Goal: Task Accomplishment & Management: Manage account settings

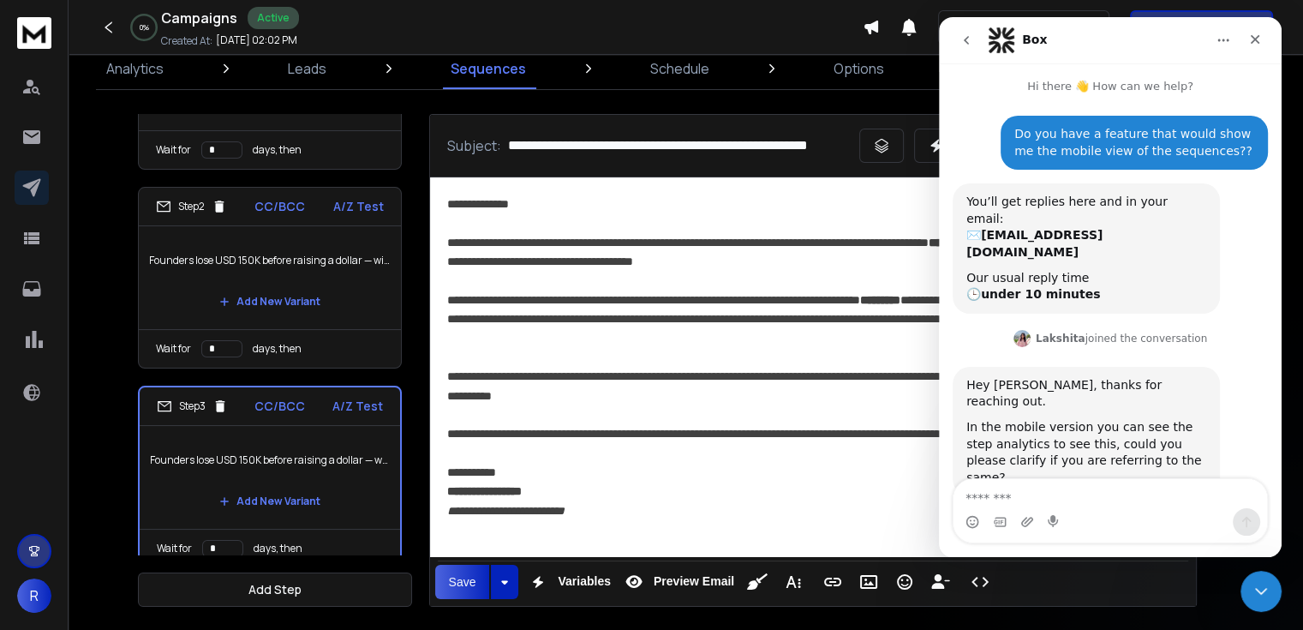
scroll to position [535, 0]
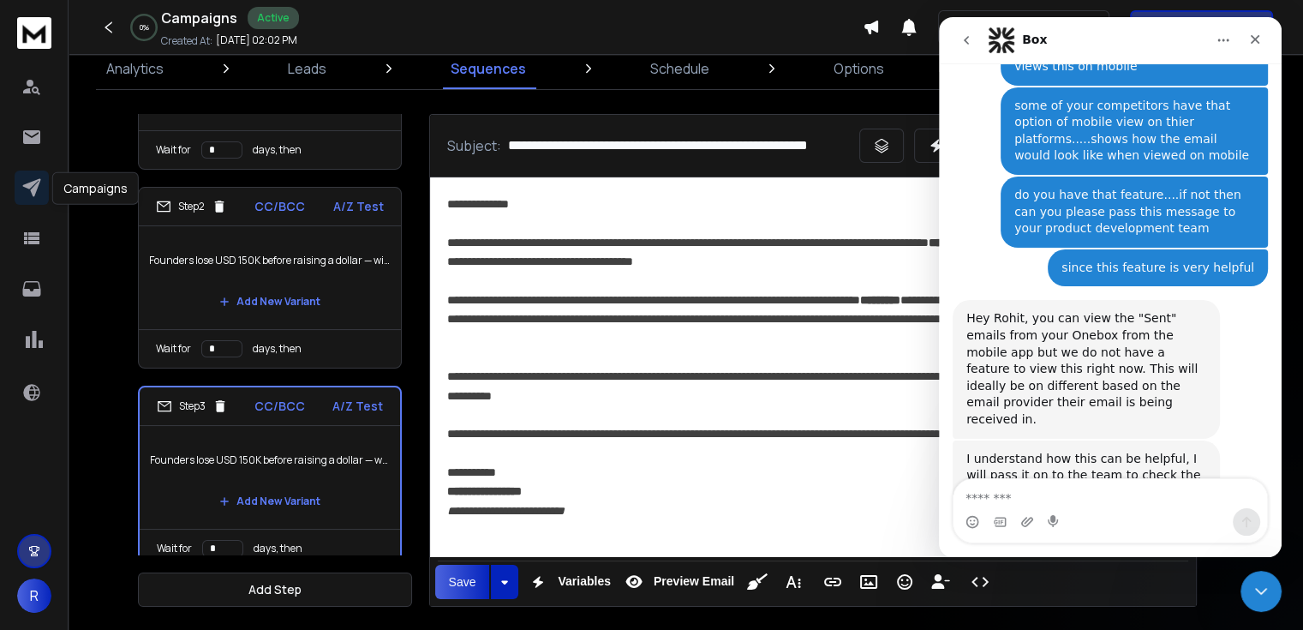
click at [39, 183] on icon at bounding box center [31, 187] width 21 height 21
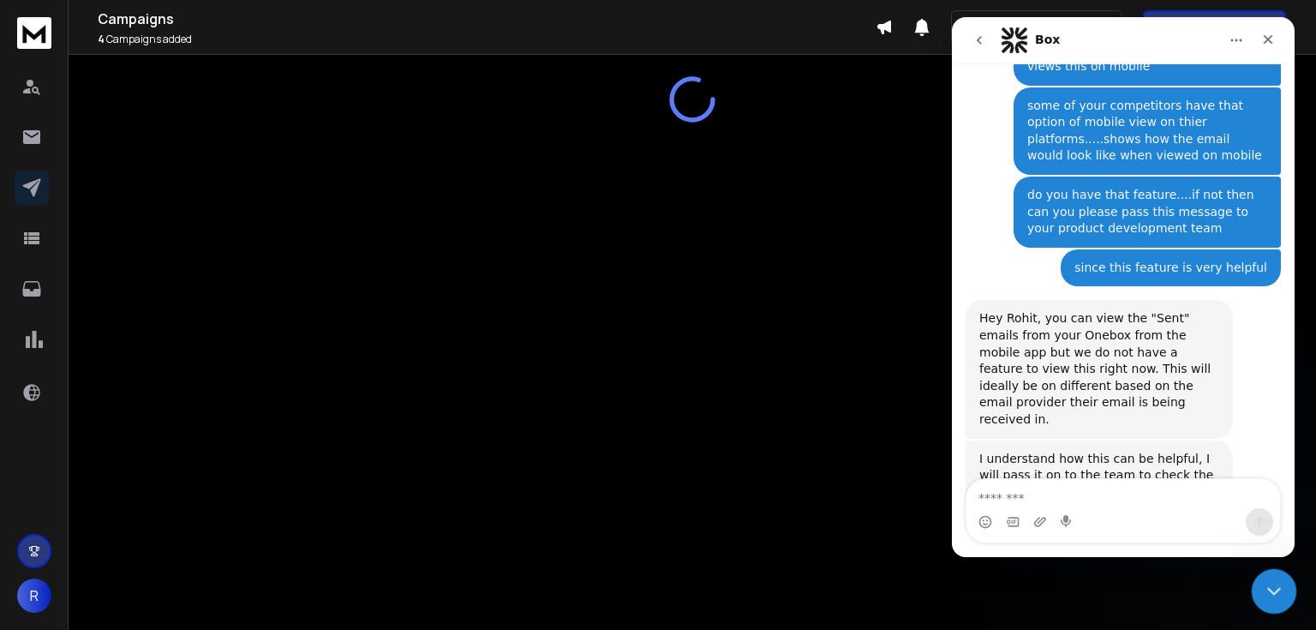
drag, startPoint x: 1269, startPoint y: 593, endPoint x: 2238, endPoint y: 903, distance: 1017.6
click at [1269, 593] on icon "Close Intercom Messenger" at bounding box center [1271, 588] width 21 height 21
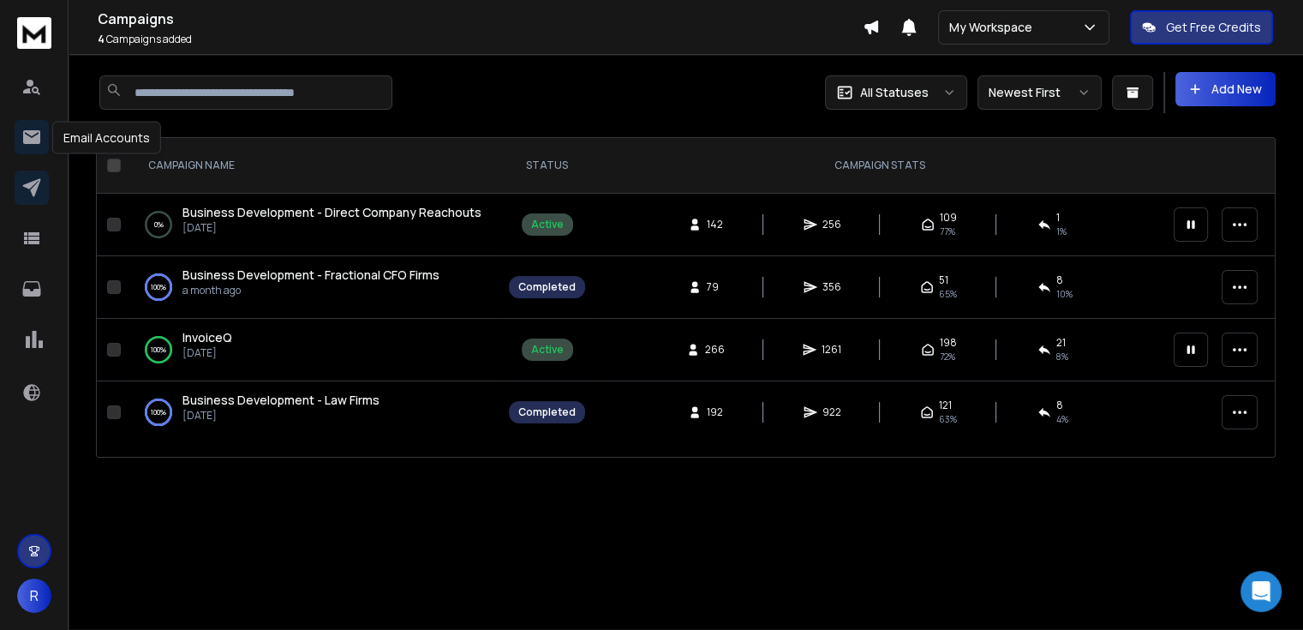
click at [27, 144] on icon at bounding box center [31, 137] width 21 height 21
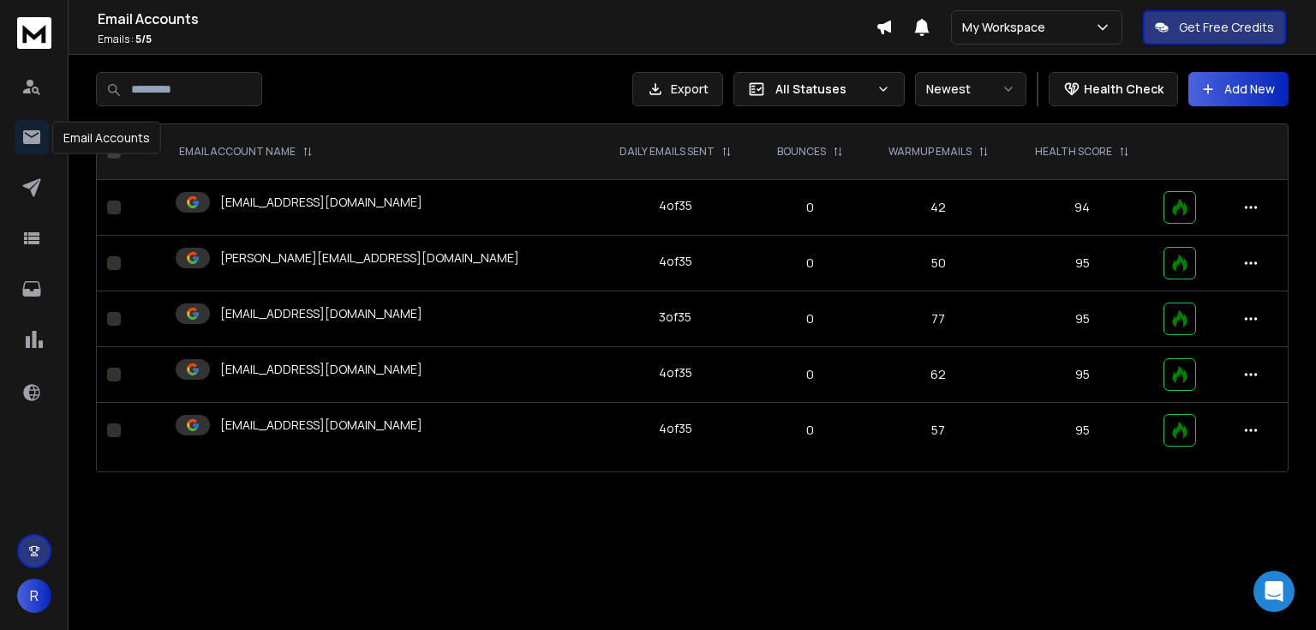
click at [21, 135] on icon at bounding box center [31, 137] width 21 height 21
click at [27, 197] on icon at bounding box center [31, 187] width 21 height 21
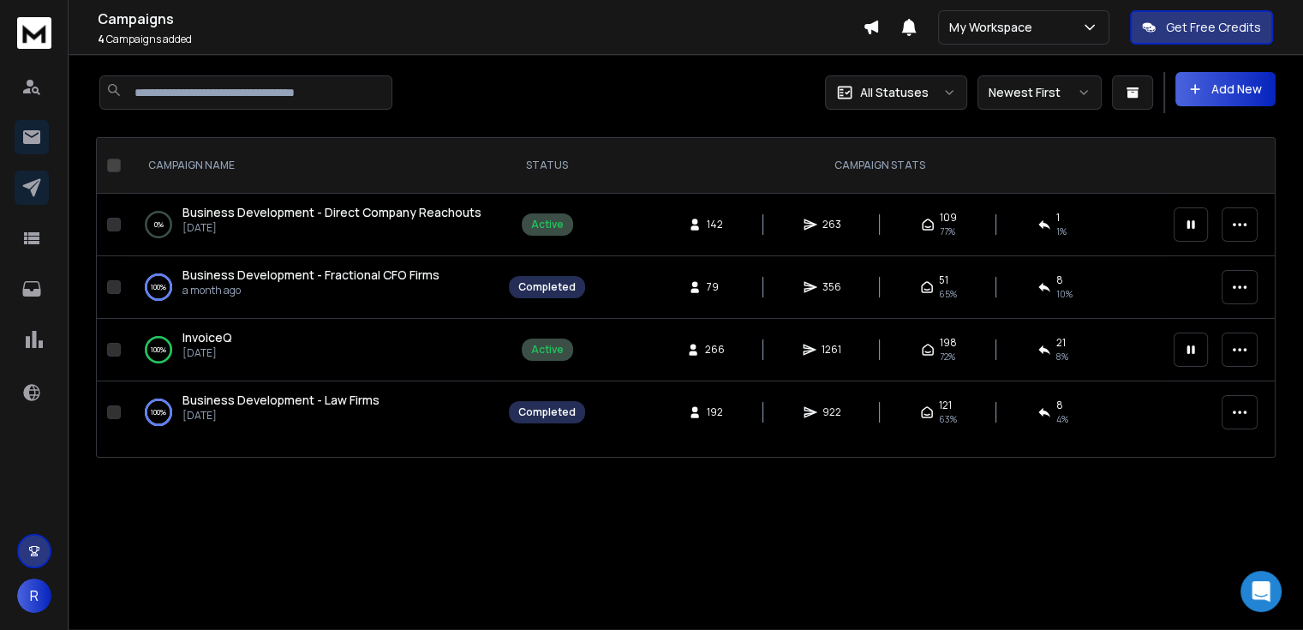
click at [23, 152] on link at bounding box center [32, 137] width 34 height 34
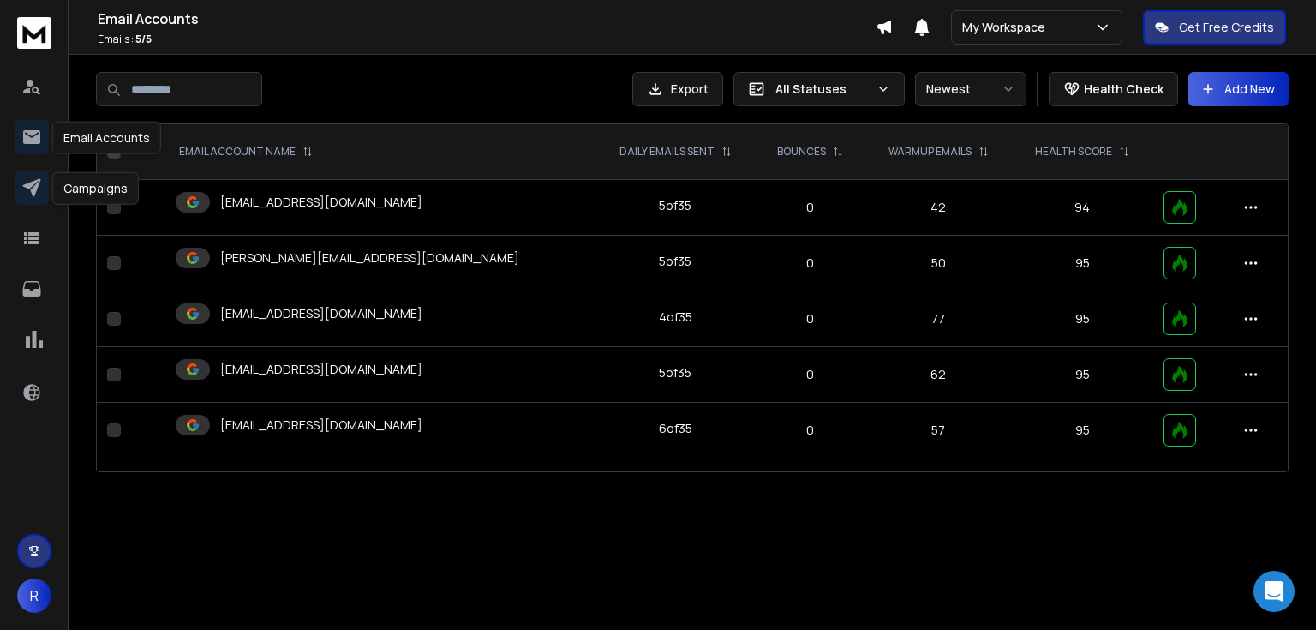
click at [33, 177] on icon at bounding box center [31, 187] width 21 height 21
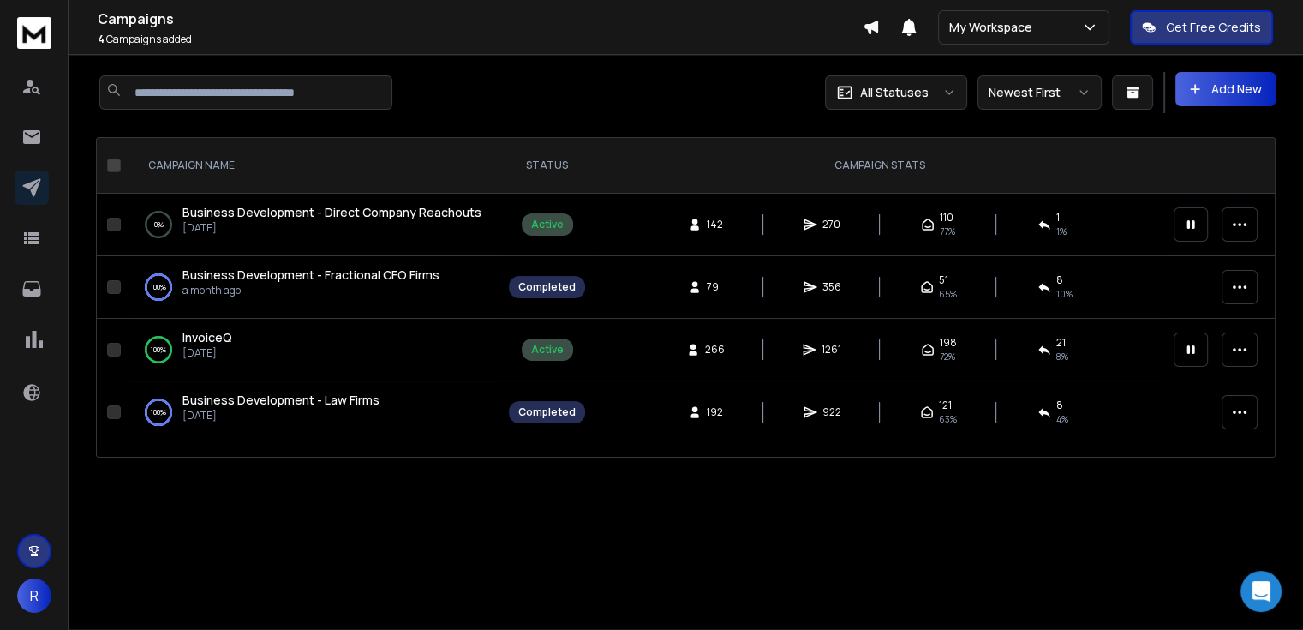
click at [826, 530] on div "Campaigns 4 Campaigns Added All Statuses Newest First Add New CAMPAIGN NAME STA…" at bounding box center [686, 387] width 1180 height 630
click at [920, 542] on div "Campaigns 4 Campaigns Added All Statuses Newest First Add New CAMPAIGN NAME STA…" at bounding box center [686, 387] width 1180 height 630
click at [888, 547] on div "Campaigns 4 Campaigns Added All Statuses Newest First Add New CAMPAIGN NAME STA…" at bounding box center [686, 387] width 1180 height 630
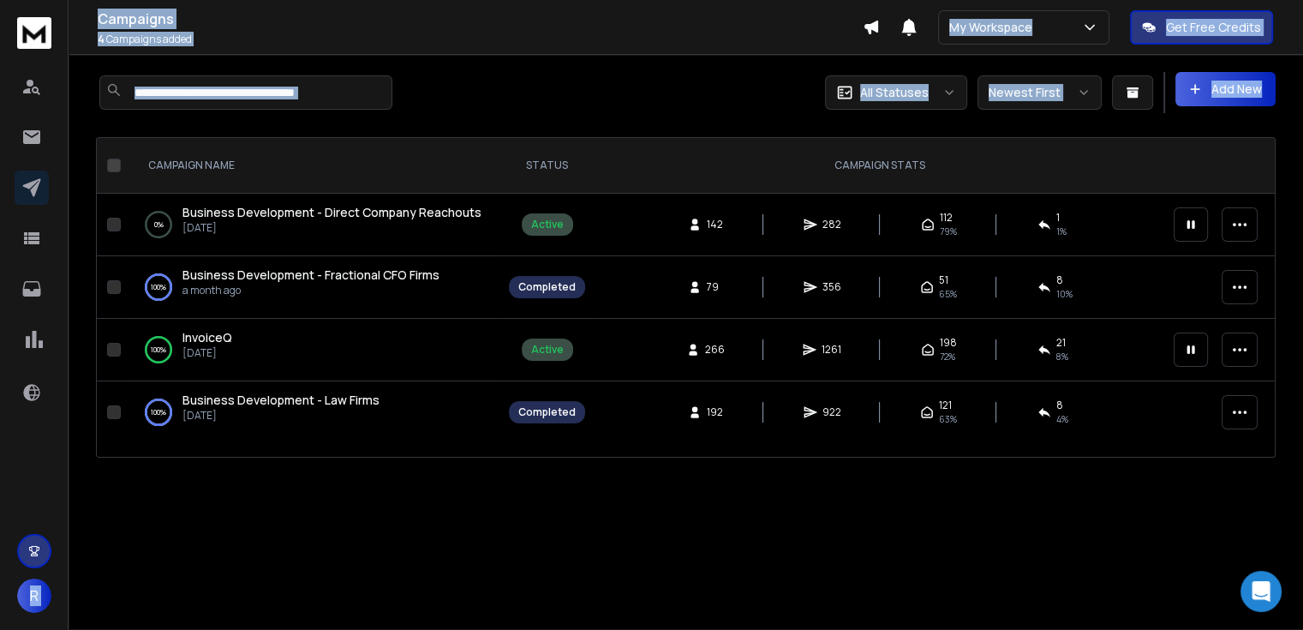
drag, startPoint x: 1225, startPoint y: 466, endPoint x: 0, endPoint y: 60, distance: 1291.0
click at [0, 60] on div "R Campaigns 4 Campaigns added My Workspace Get Free Credits Campaigns 4 Campaig…" at bounding box center [651, 359] width 1303 height 719
click at [94, 135] on div "Campaigns 4 Campaigns Added All Statuses Newest First Add New CAMPAIGN NAME STA…" at bounding box center [686, 387] width 1235 height 664
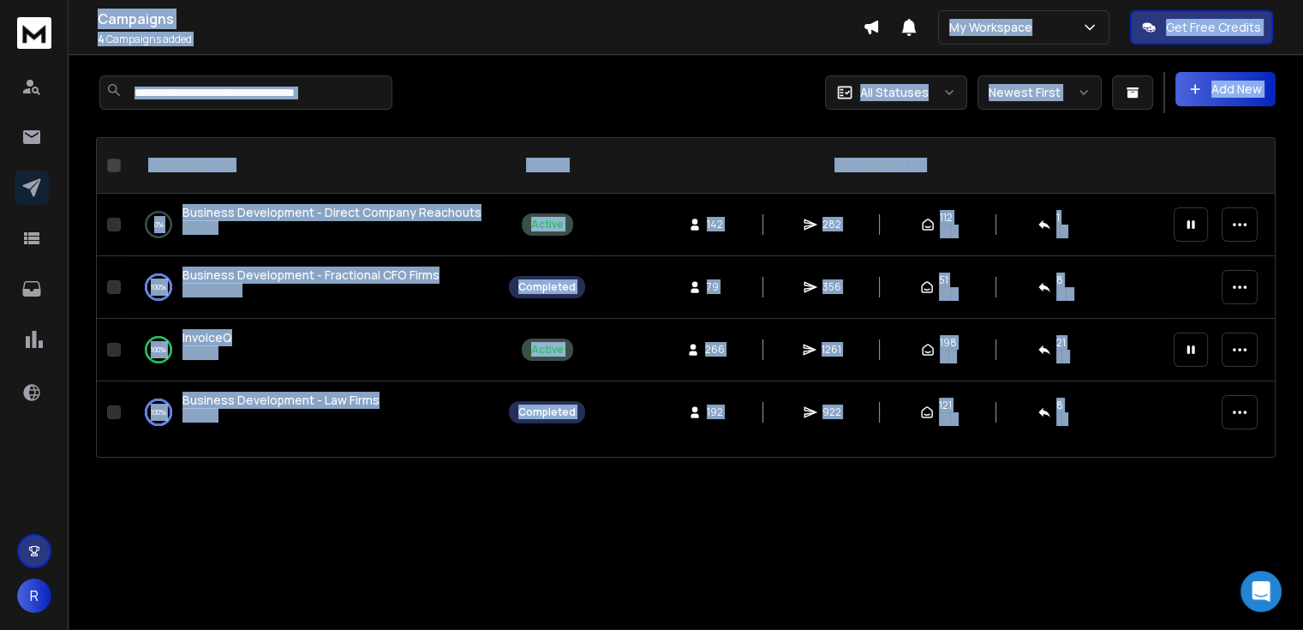
drag, startPoint x: 80, startPoint y: 14, endPoint x: 1093, endPoint y: 431, distance: 1095.5
click at [1093, 431] on div "Campaigns 4 Campaigns added My Workspace Get Free Credits Campaigns 4 Campaigns…" at bounding box center [651, 359] width 1303 height 719
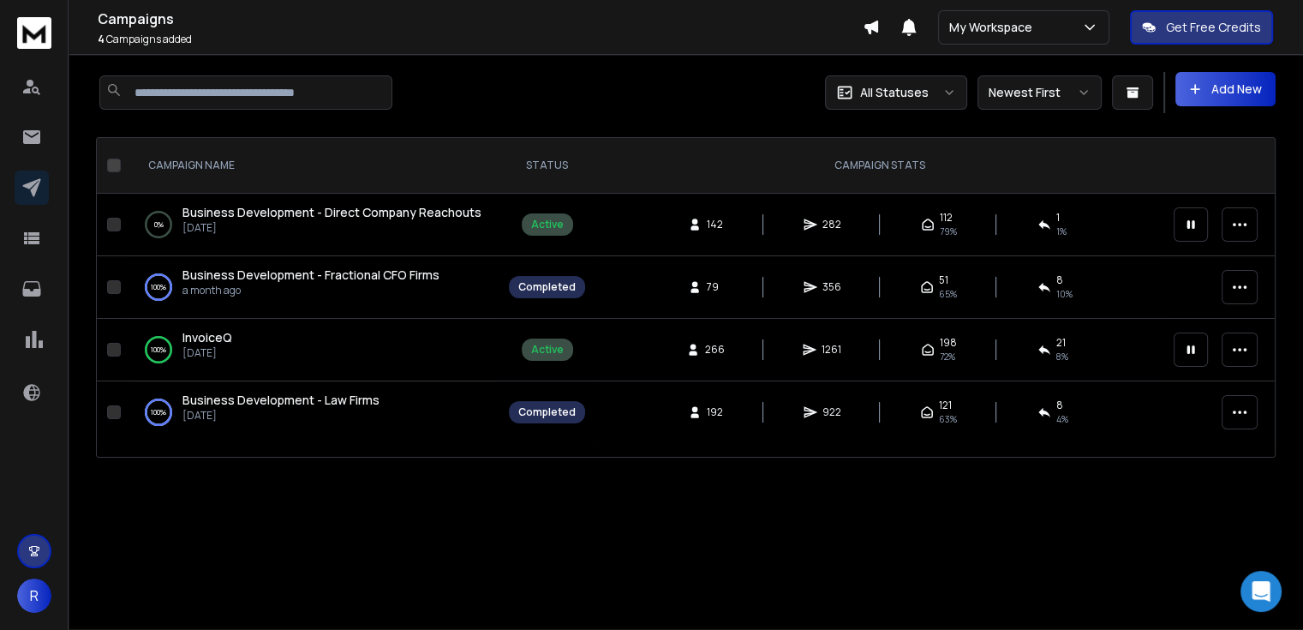
click at [1018, 511] on div "Campaigns 4 Campaigns Added All Statuses Newest First Add New CAMPAIGN NAME STA…" at bounding box center [686, 387] width 1180 height 630
click at [32, 142] on icon at bounding box center [31, 137] width 17 height 14
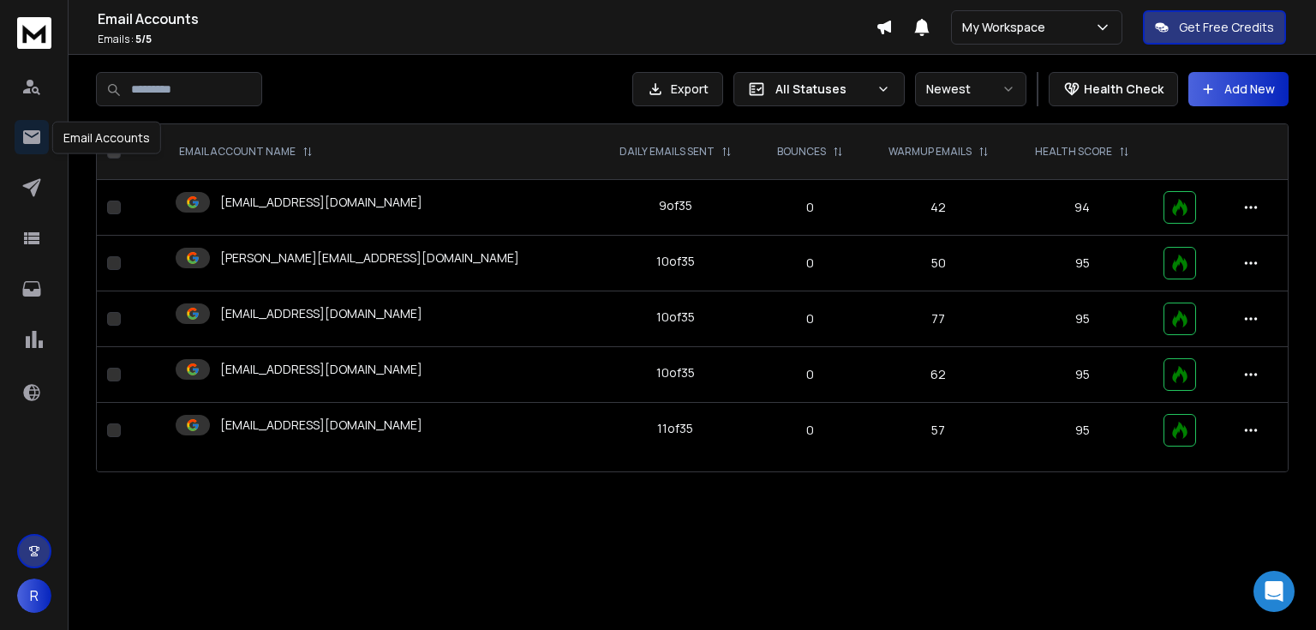
click at [26, 147] on link at bounding box center [32, 137] width 34 height 34
click at [45, 187] on link at bounding box center [32, 188] width 34 height 34
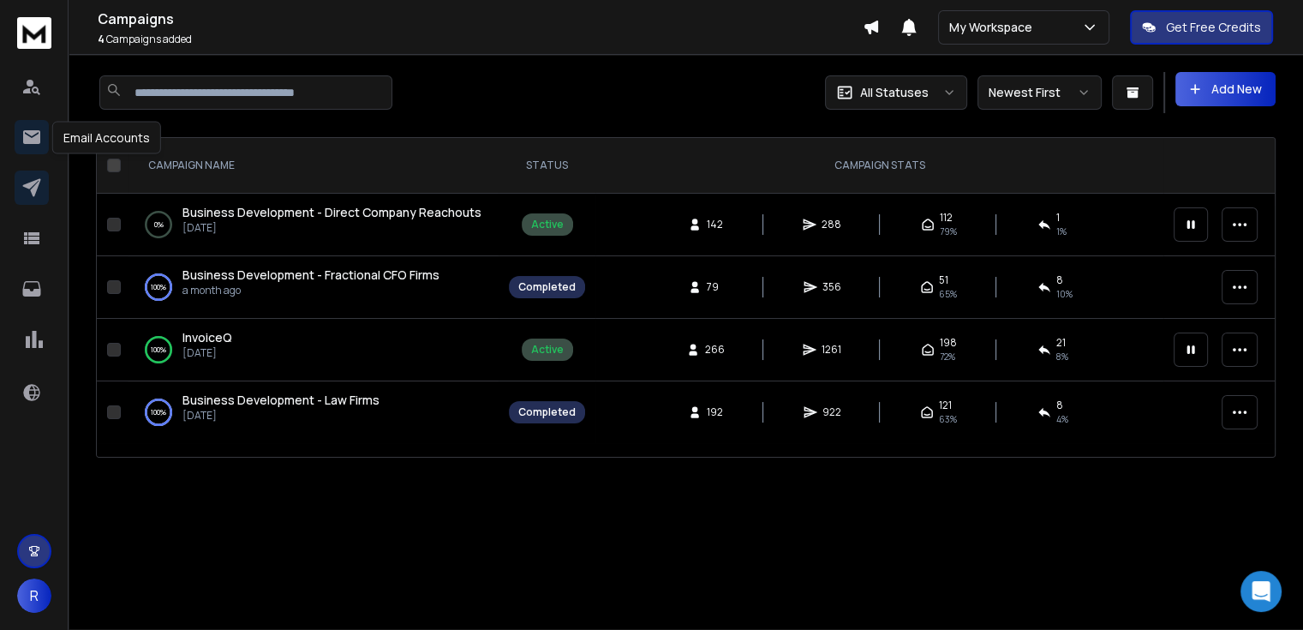
click at [28, 141] on icon at bounding box center [31, 137] width 17 height 14
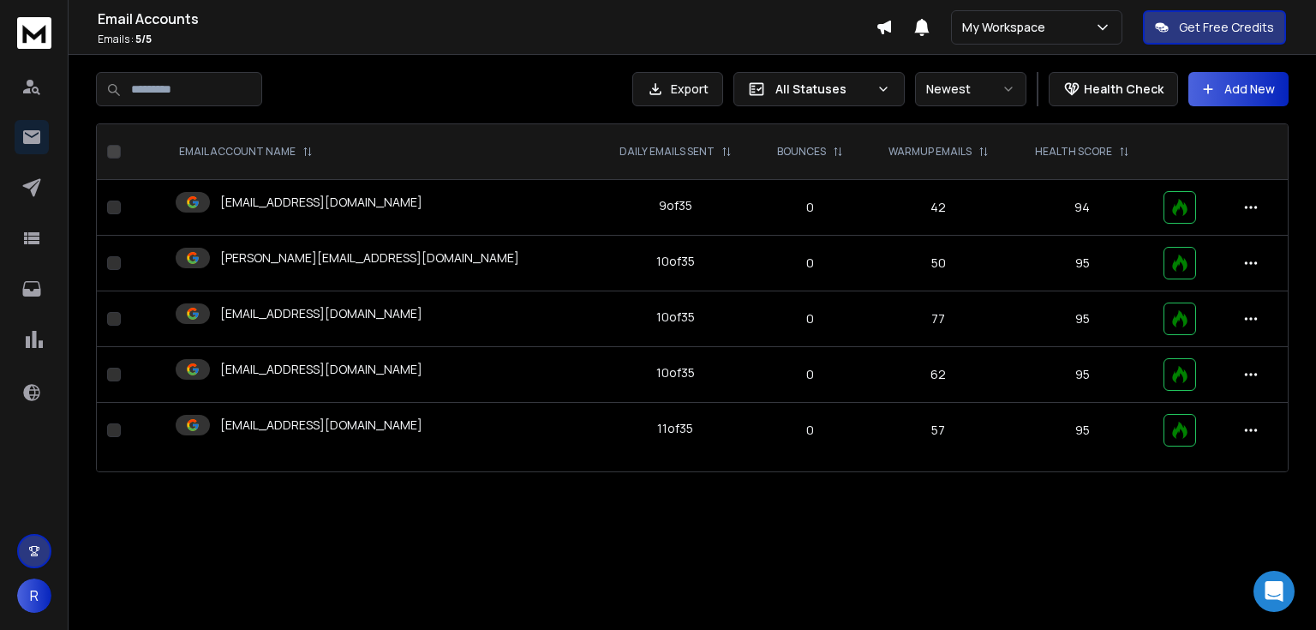
click at [1246, 437] on button at bounding box center [1251, 430] width 53 height 29
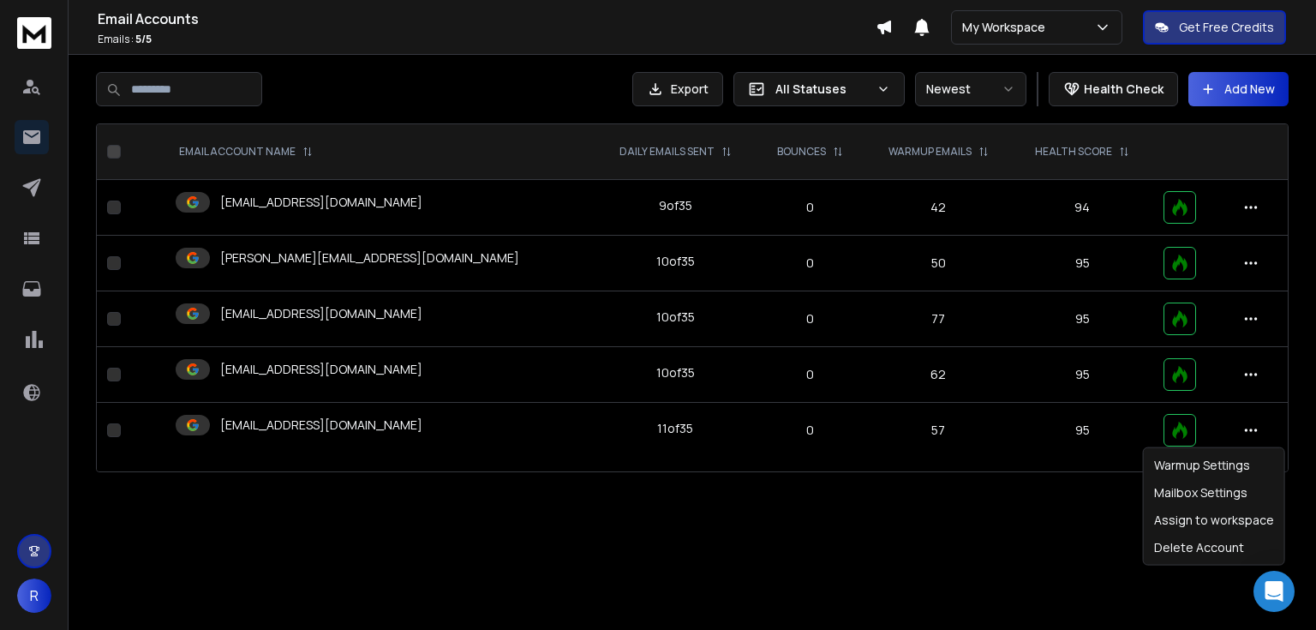
click at [995, 497] on div "Get only verified leads with our AI-powered Lead Finder, starting at $22/mo Try…" at bounding box center [658, 315] width 1316 height 630
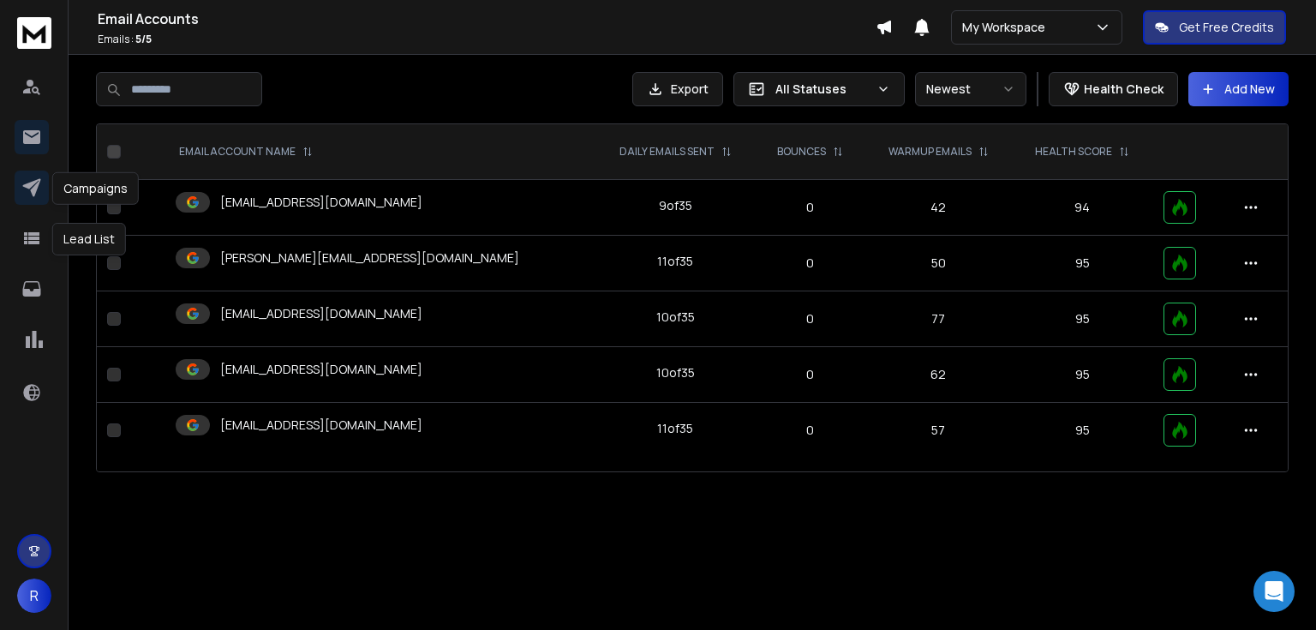
click at [25, 190] on icon at bounding box center [31, 187] width 21 height 21
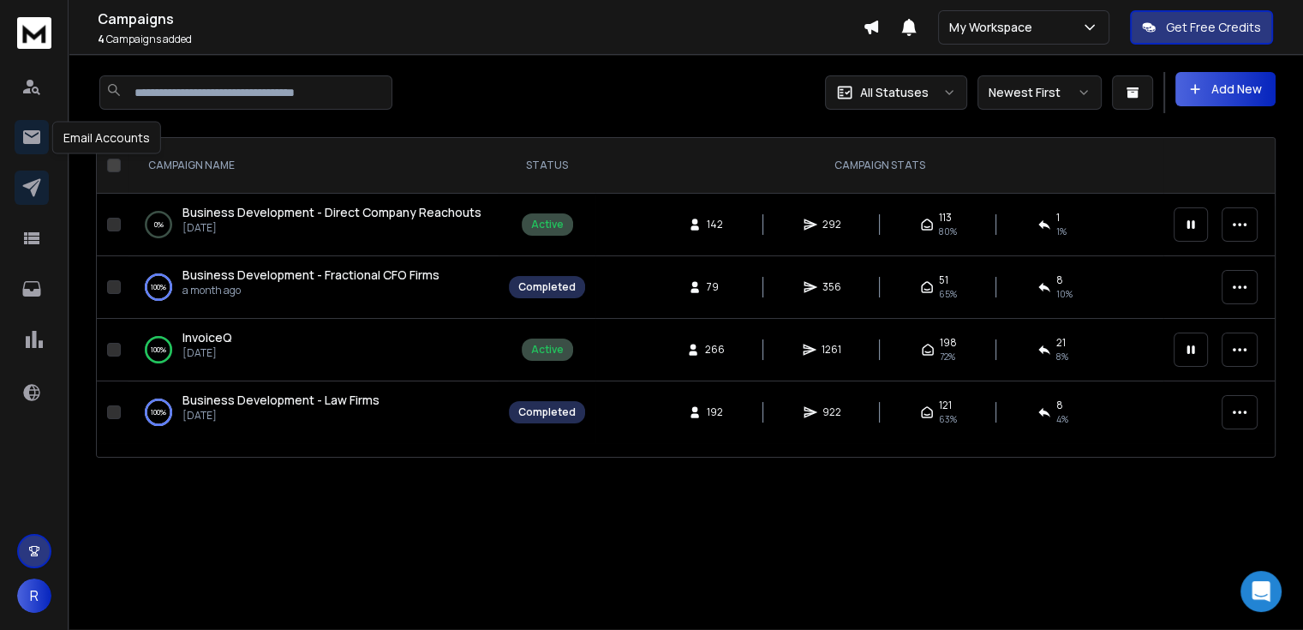
click at [19, 148] on link at bounding box center [32, 137] width 34 height 34
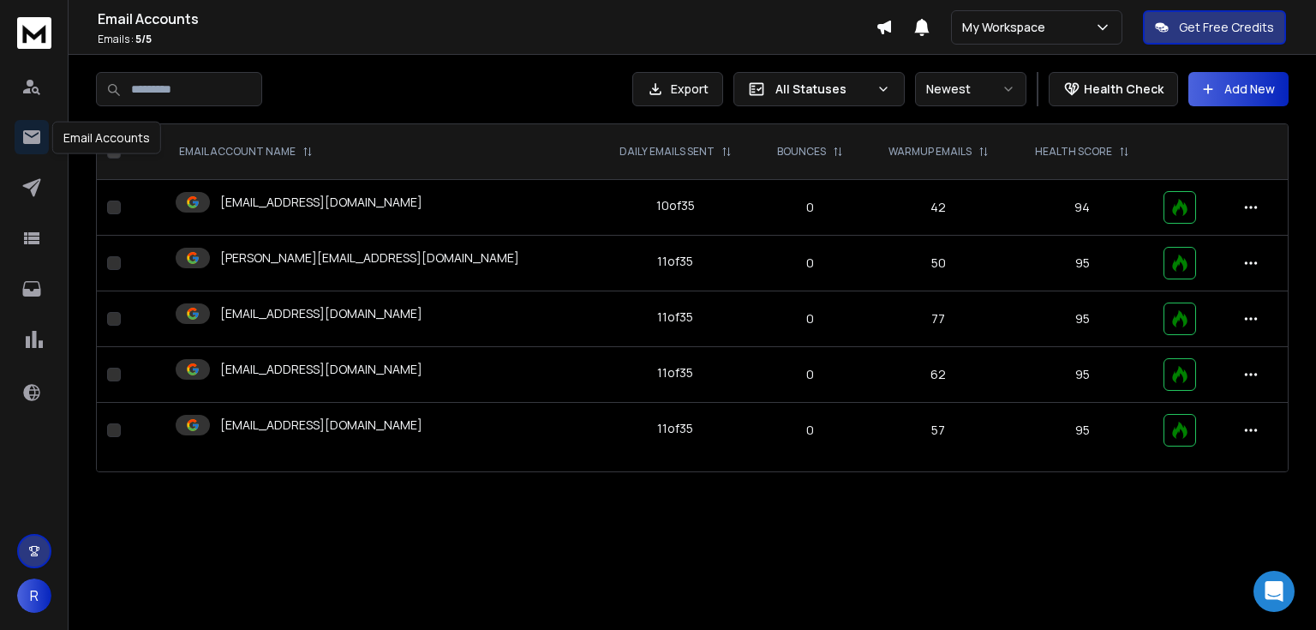
click at [39, 126] on link at bounding box center [32, 137] width 34 height 34
click at [829, 565] on div "Get only verified leads with our AI-powered Lead Finder, starting at $22/mo Try…" at bounding box center [658, 315] width 1316 height 630
click at [185, 85] on input at bounding box center [179, 89] width 166 height 34
click at [515, 109] on div "Export All Statuses Newest Health Check Add New EMAIL ACCOUNT NAME DAILY EMAILS…" at bounding box center [692, 272] width 1193 height 400
click at [32, 204] on link at bounding box center [32, 188] width 34 height 34
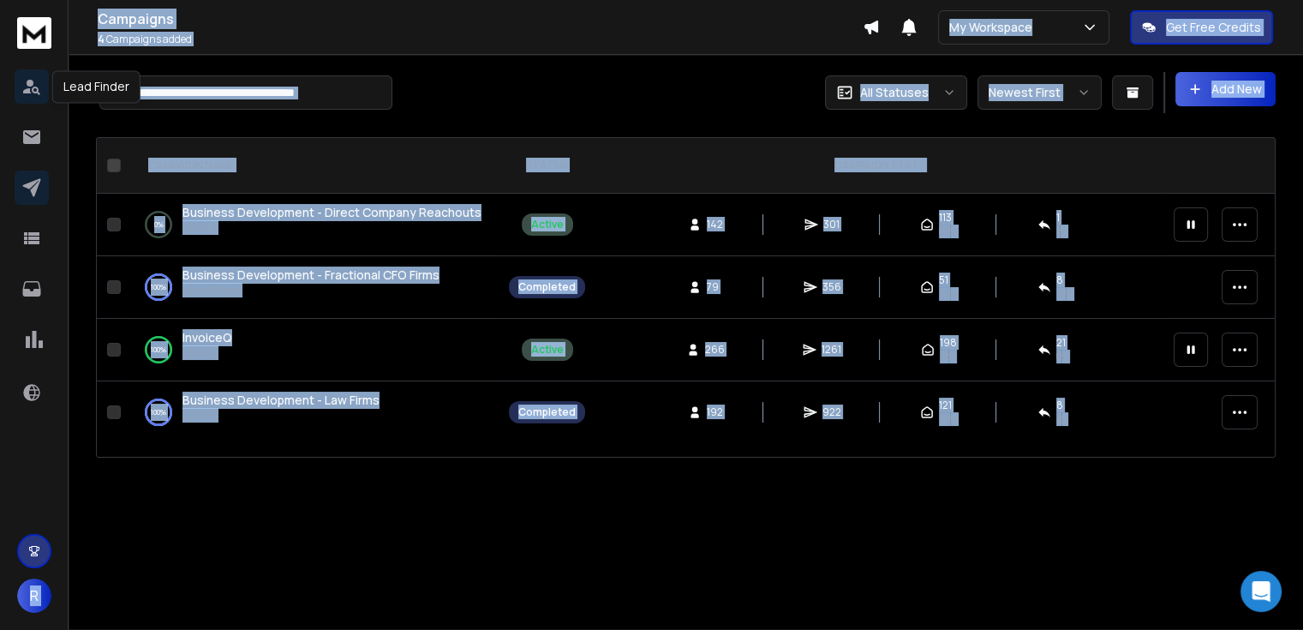
drag, startPoint x: 1175, startPoint y: 439, endPoint x: 27, endPoint y: 69, distance: 1206.5
click at [27, 69] on div "R Campaigns 4 Campaigns added My Workspace Get Free Credits Campaigns 4 Campaig…" at bounding box center [651, 359] width 1303 height 719
click at [551, 95] on div at bounding box center [391, 92] width 590 height 41
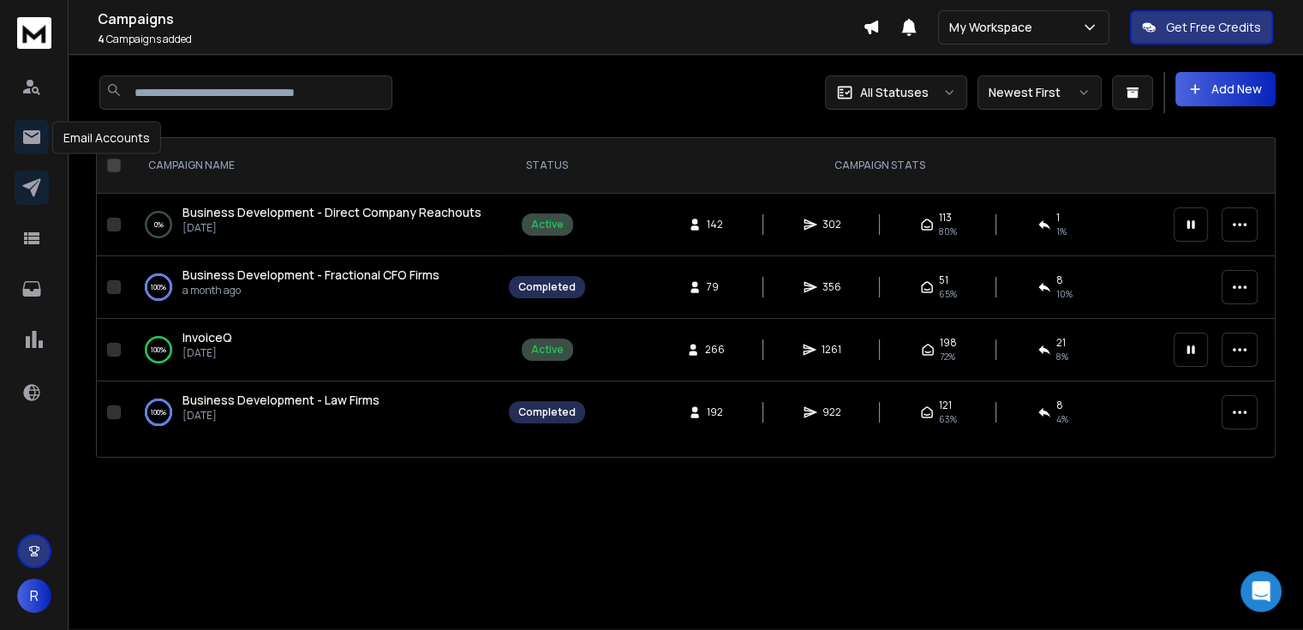
click at [44, 136] on link at bounding box center [32, 137] width 34 height 34
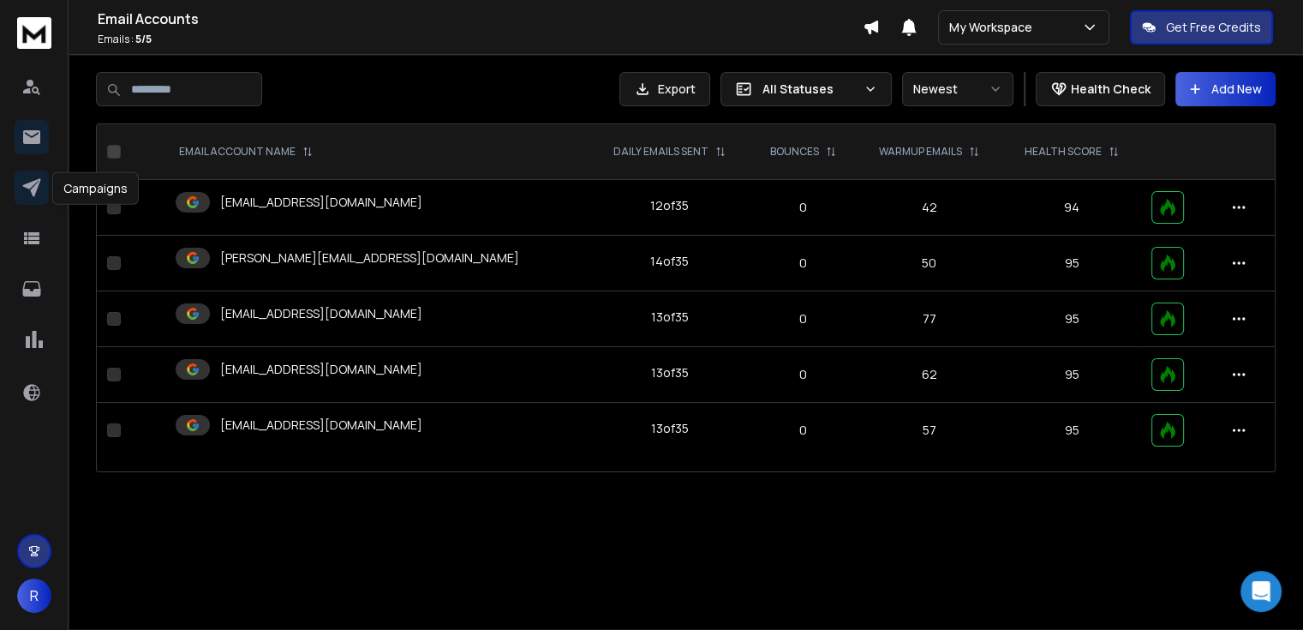
click at [19, 183] on link at bounding box center [32, 188] width 34 height 34
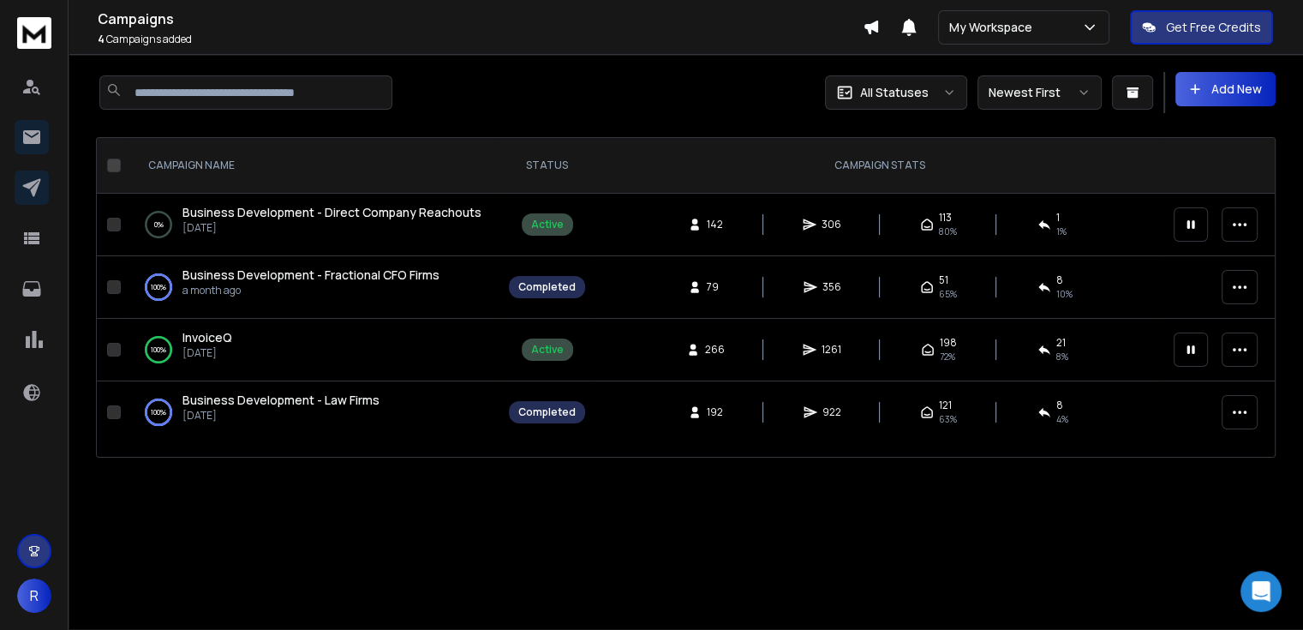
click at [29, 154] on div at bounding box center [34, 140] width 39 height 40
click at [33, 147] on icon at bounding box center [31, 137] width 21 height 21
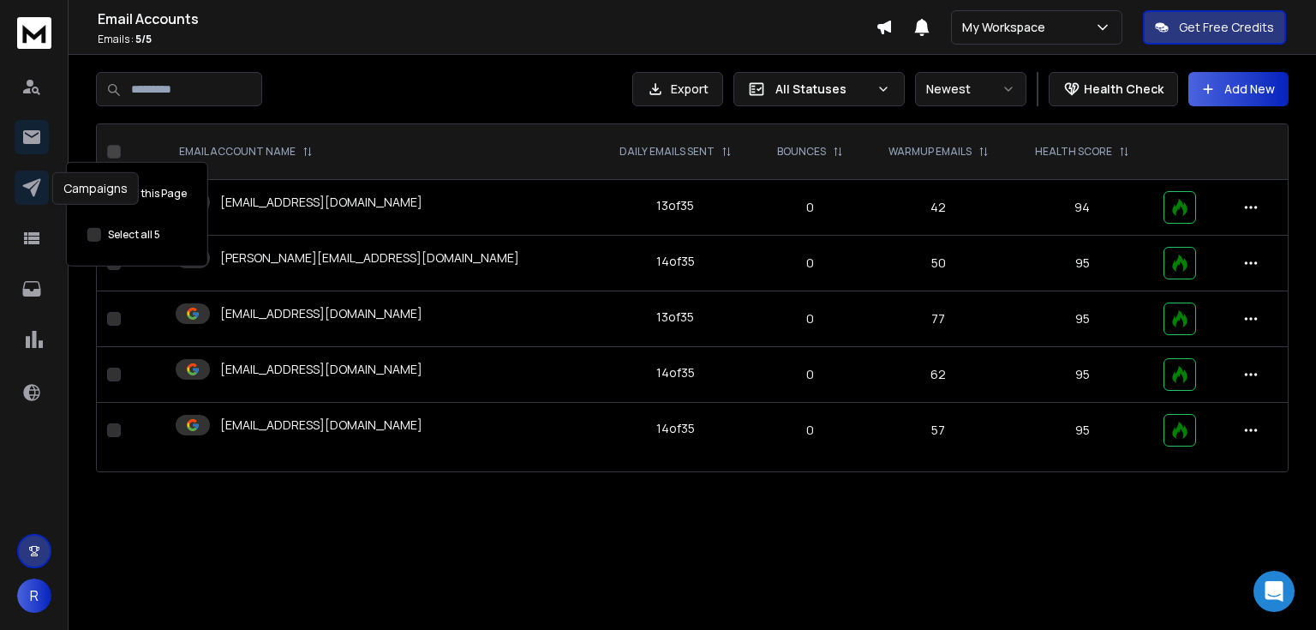
click at [27, 193] on icon at bounding box center [31, 187] width 21 height 21
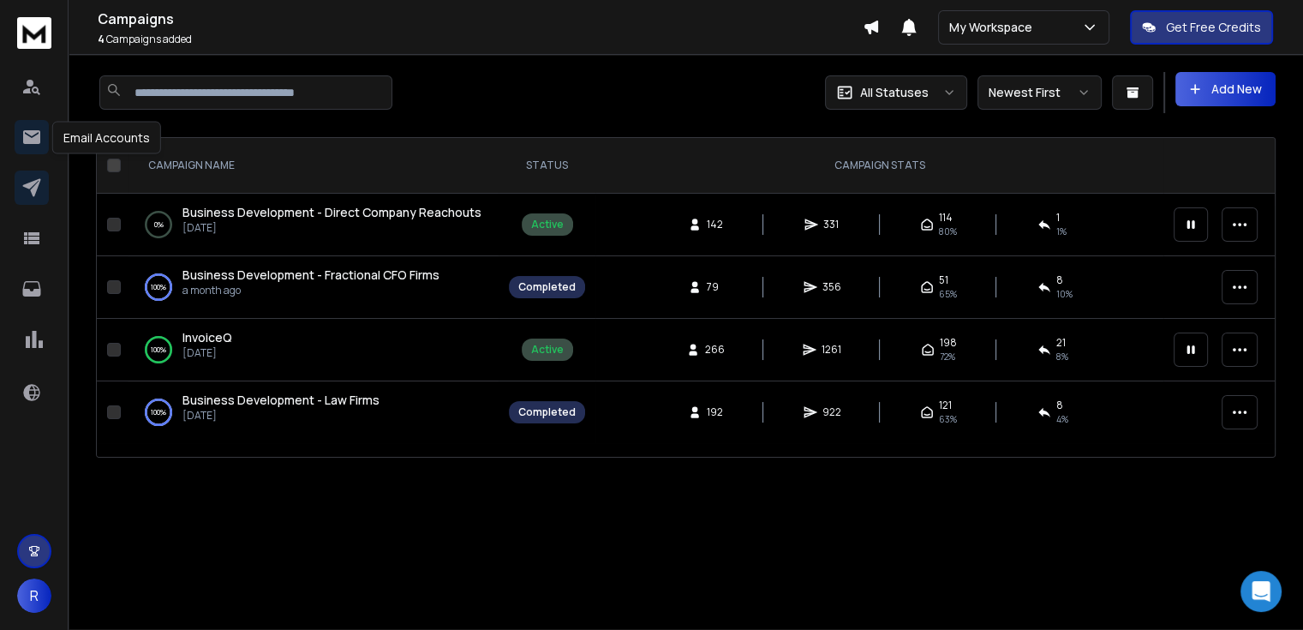
drag, startPoint x: 0, startPoint y: 0, endPoint x: 27, endPoint y: 139, distance: 141.3
click at [27, 139] on icon at bounding box center [31, 137] width 17 height 14
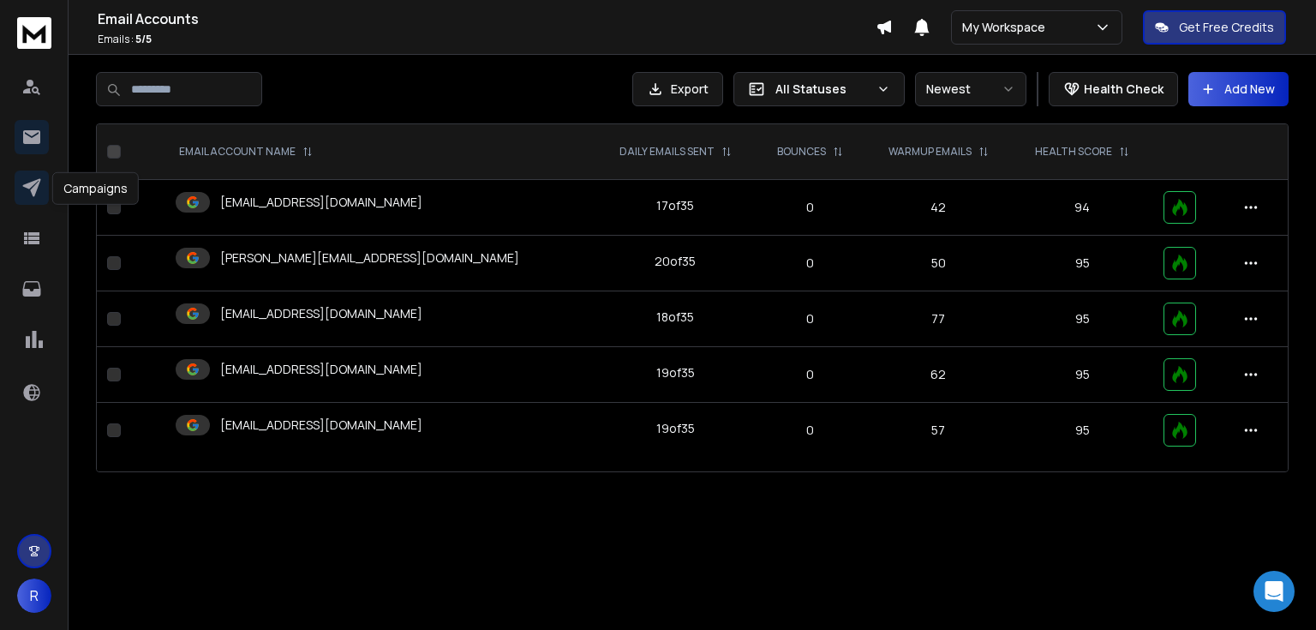
click at [28, 188] on icon at bounding box center [31, 187] width 18 height 18
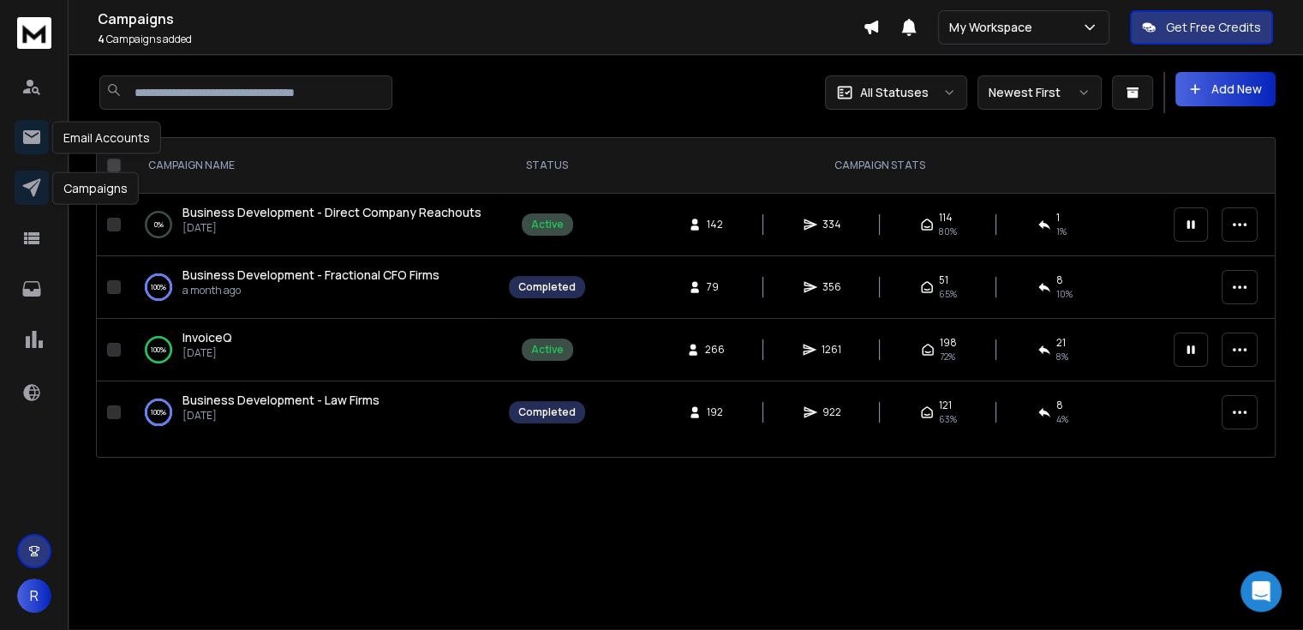
click at [31, 140] on icon at bounding box center [31, 137] width 17 height 14
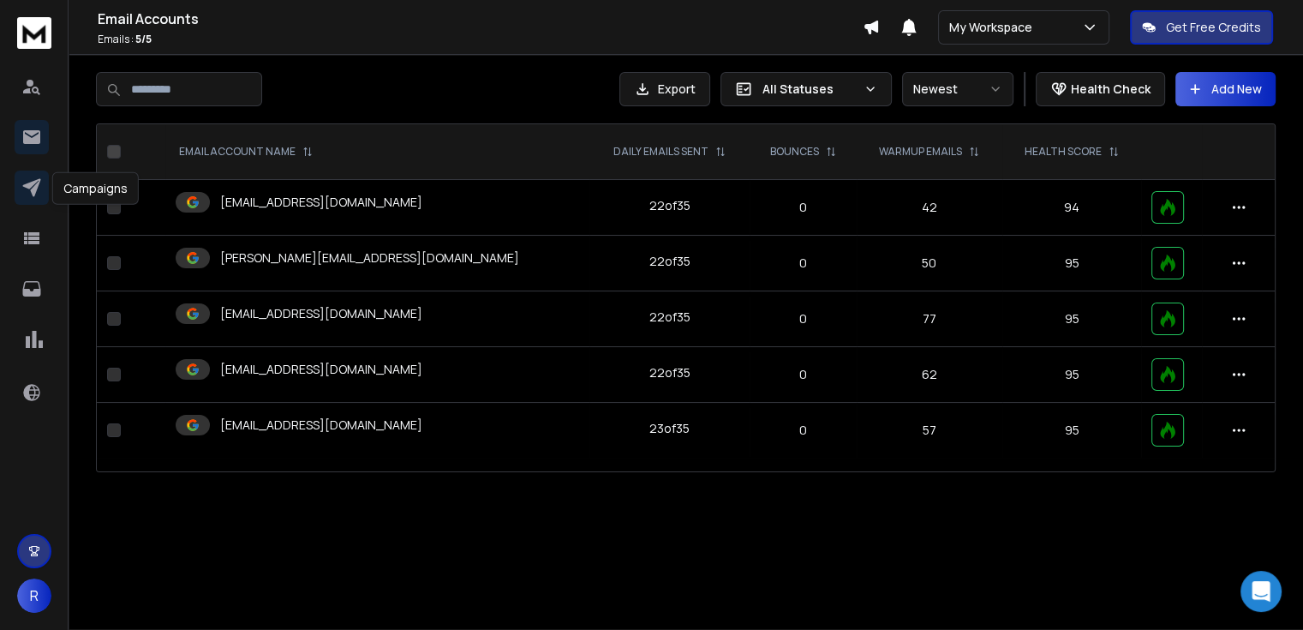
click at [37, 191] on icon at bounding box center [31, 187] width 21 height 21
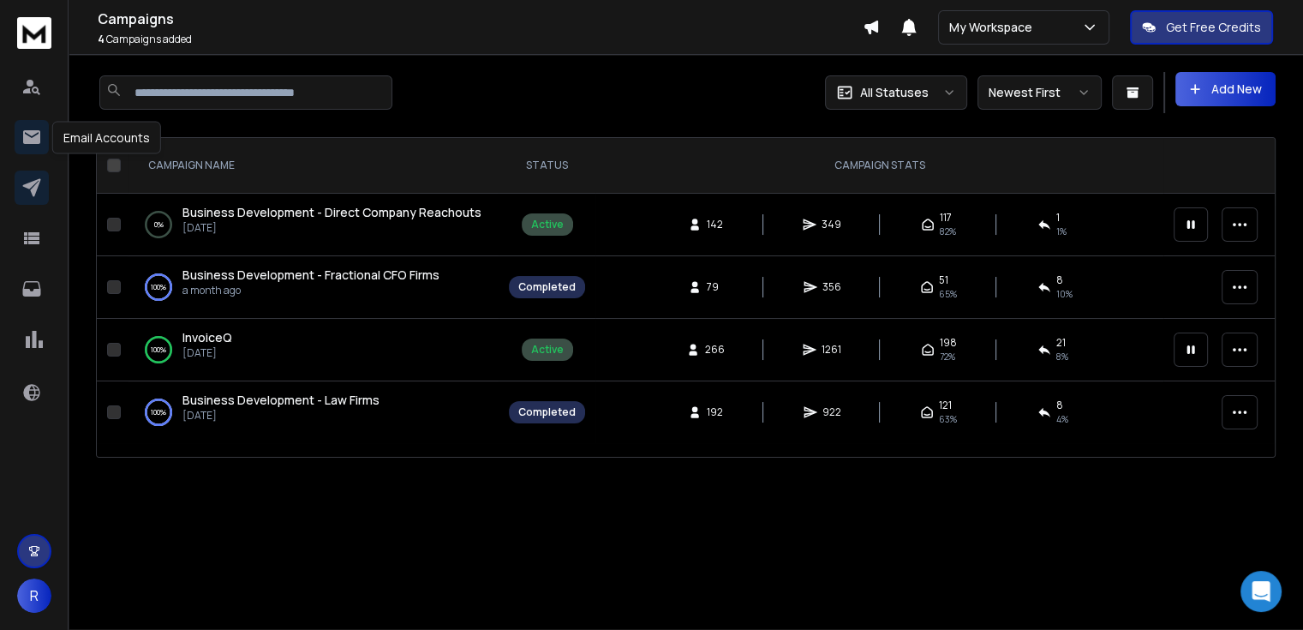
click at [30, 146] on icon at bounding box center [31, 137] width 21 height 21
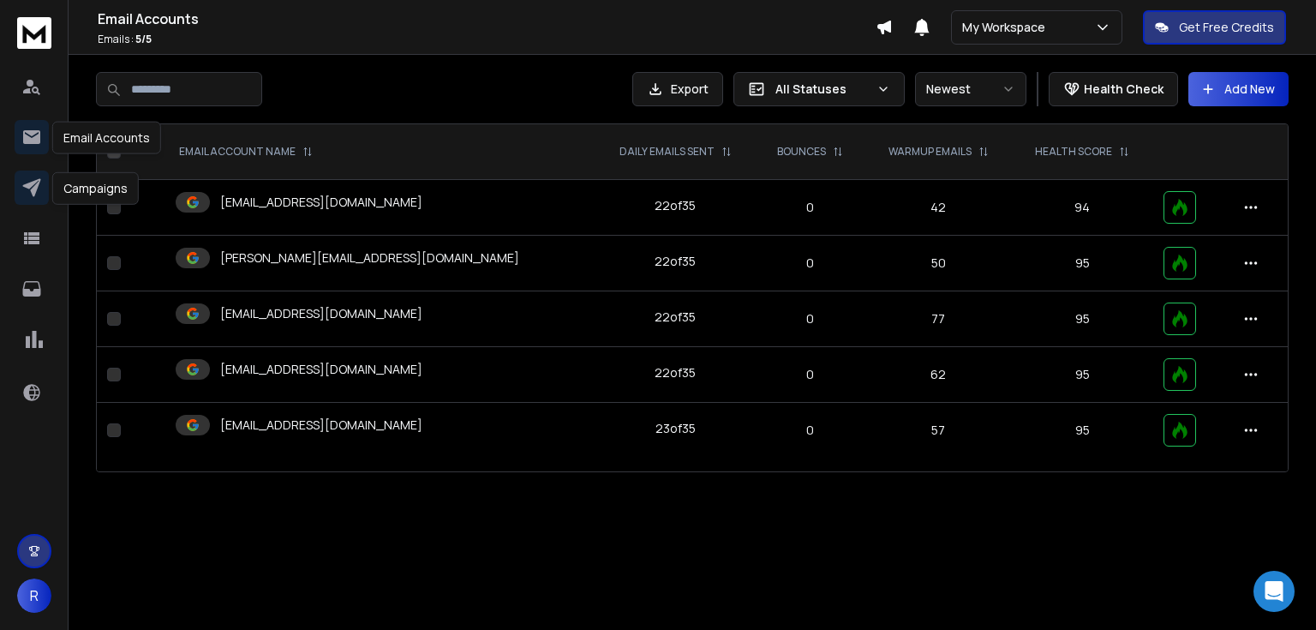
click at [31, 181] on icon at bounding box center [31, 187] width 21 height 21
click at [27, 189] on icon at bounding box center [31, 187] width 21 height 21
